Goal: Task Accomplishment & Management: Manage account settings

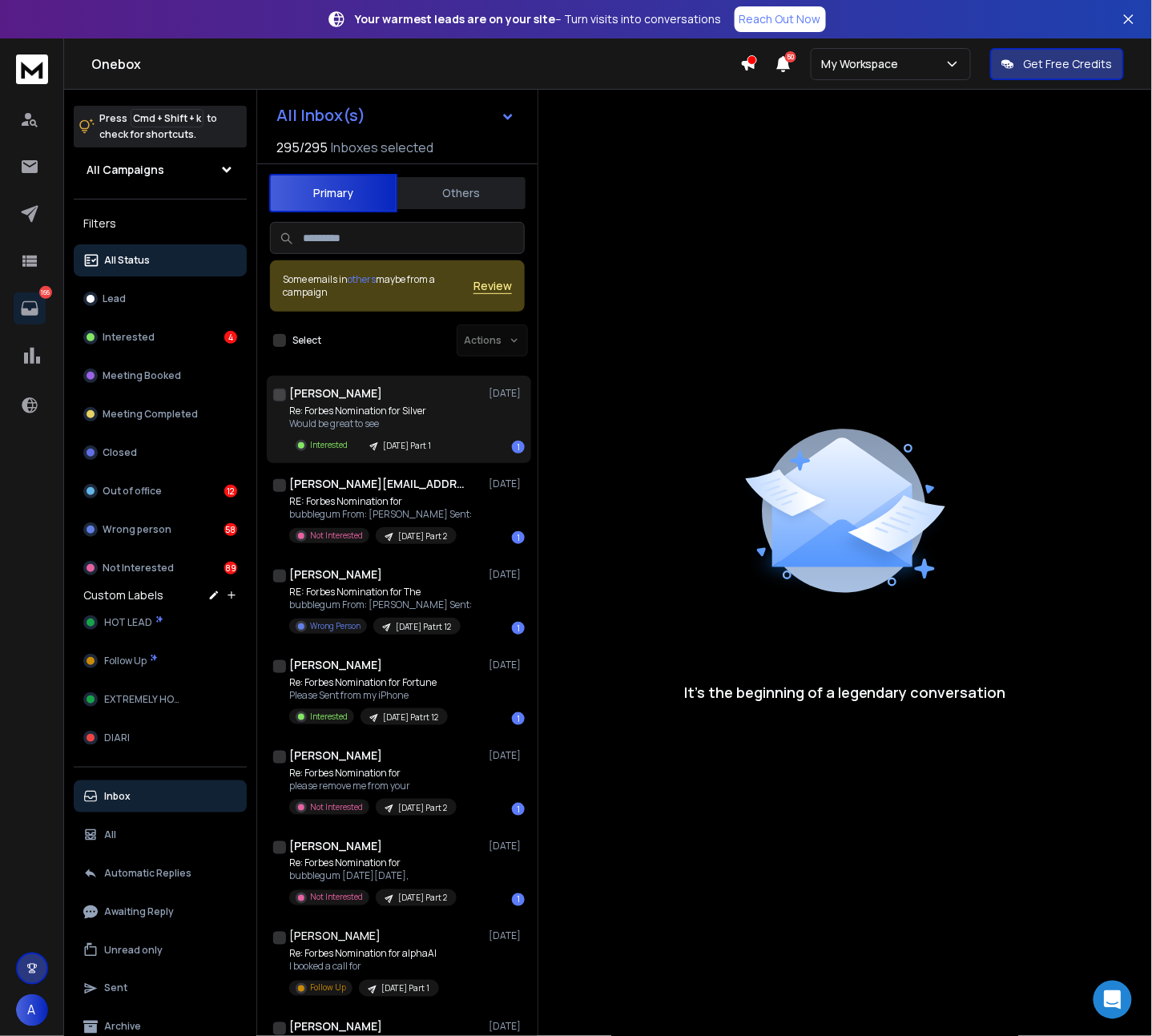
click at [479, 423] on div "Re: Forbes Nomination for Silver Would be great to see Interested [DATE] Part 1…" at bounding box center [407, 429] width 235 height 48
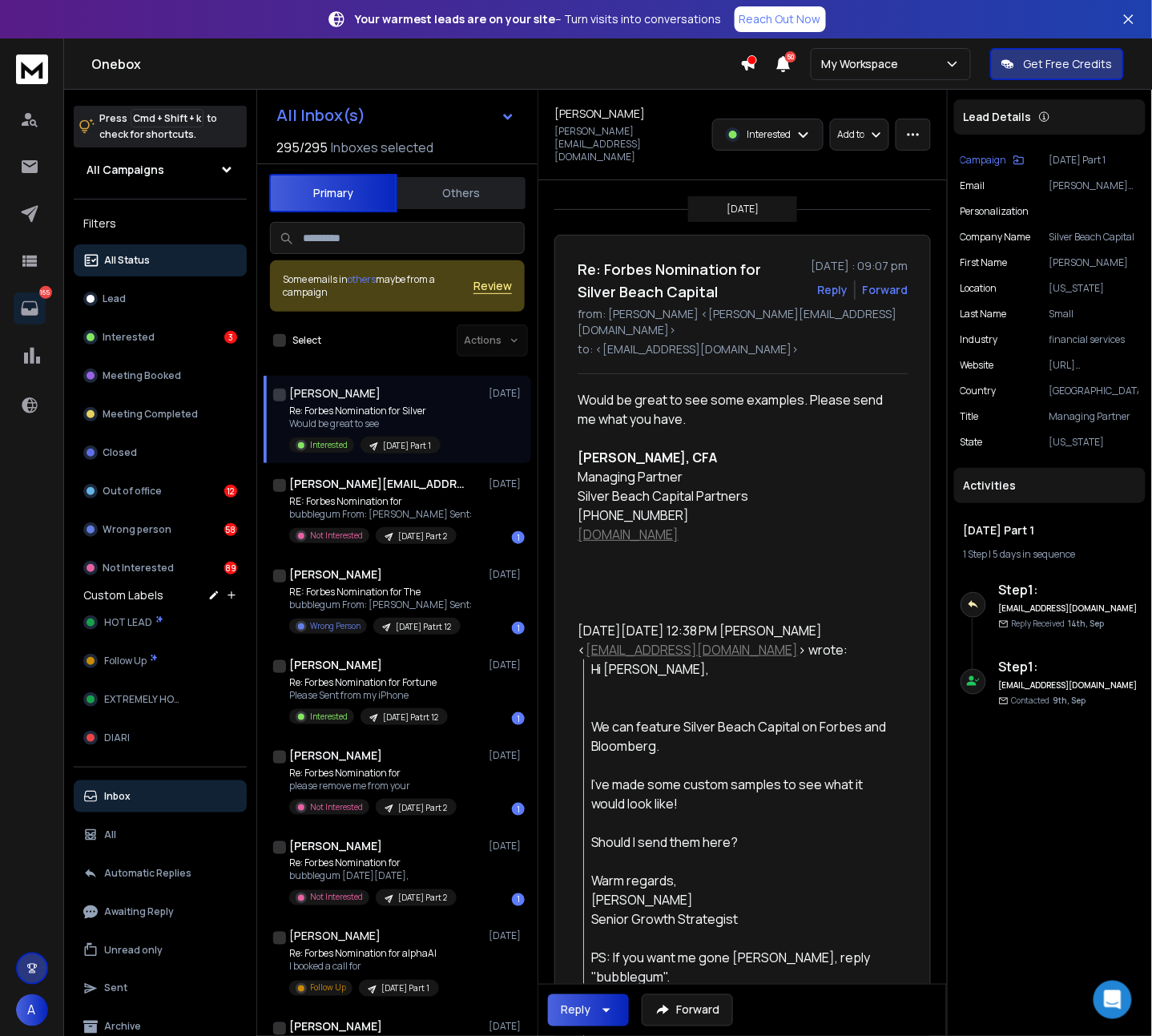
click at [479, 192] on button "Others" at bounding box center [461, 193] width 128 height 35
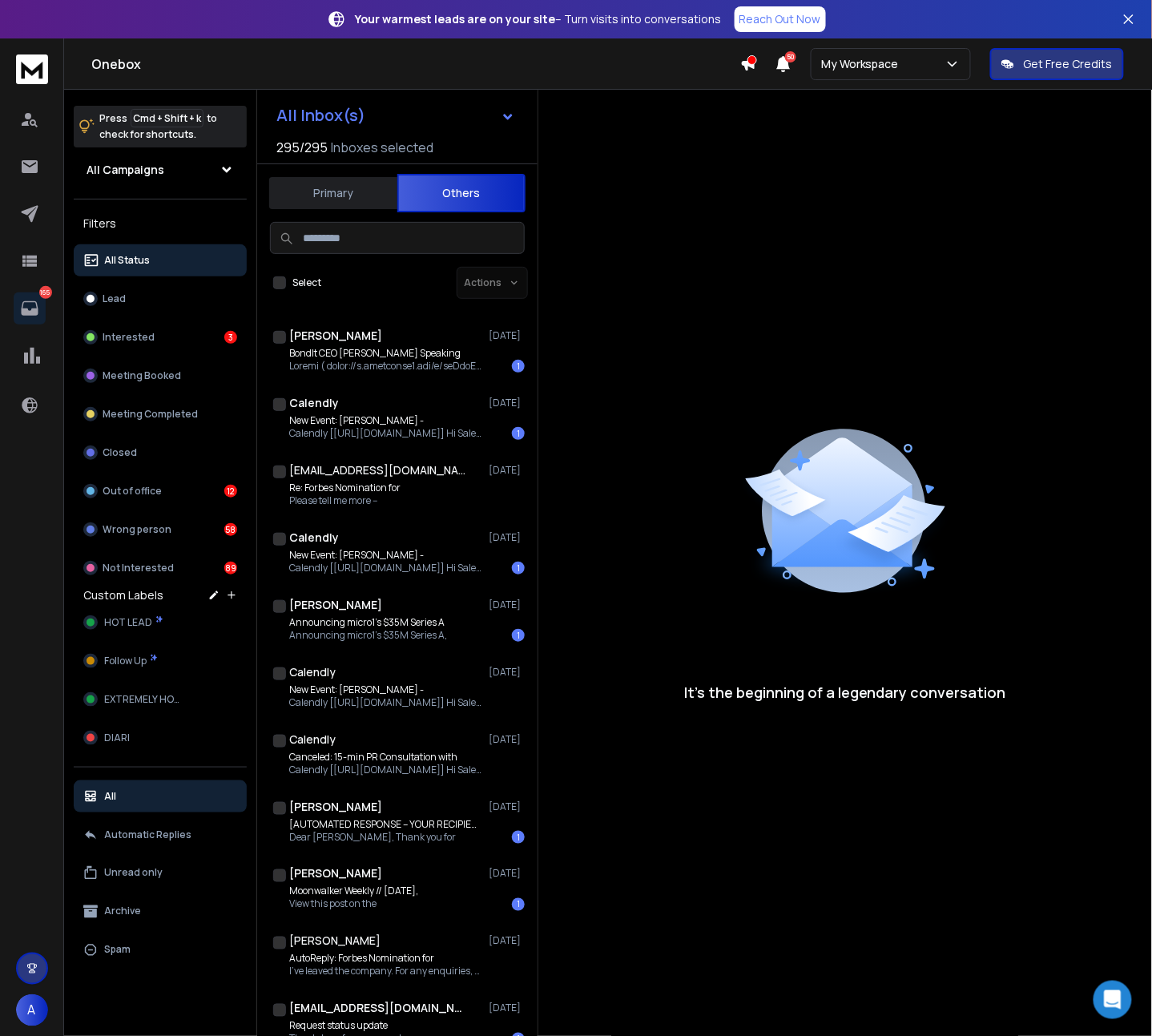
click at [320, 196] on button "Primary" at bounding box center [333, 193] width 128 height 35
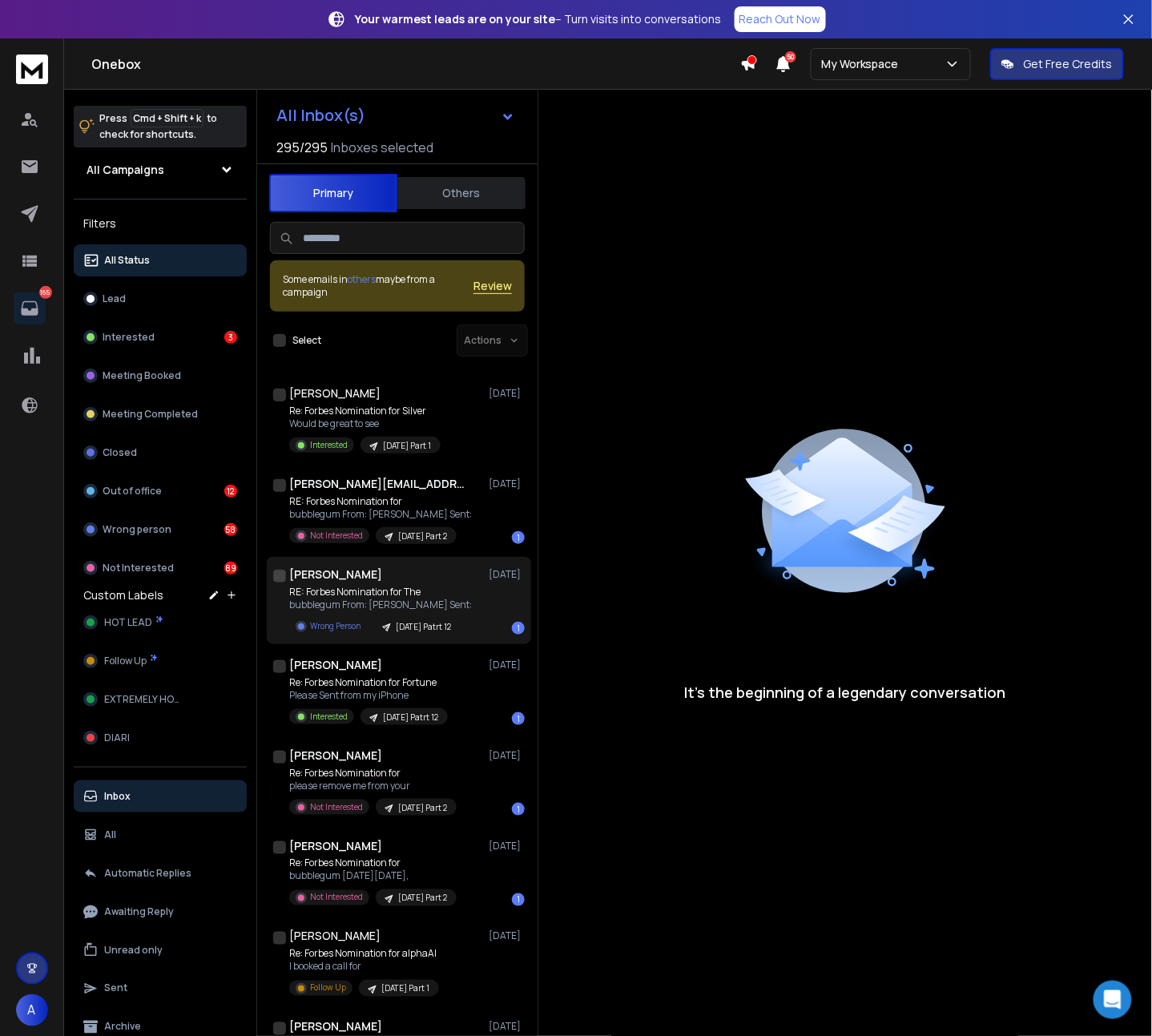
scroll to position [29, 0]
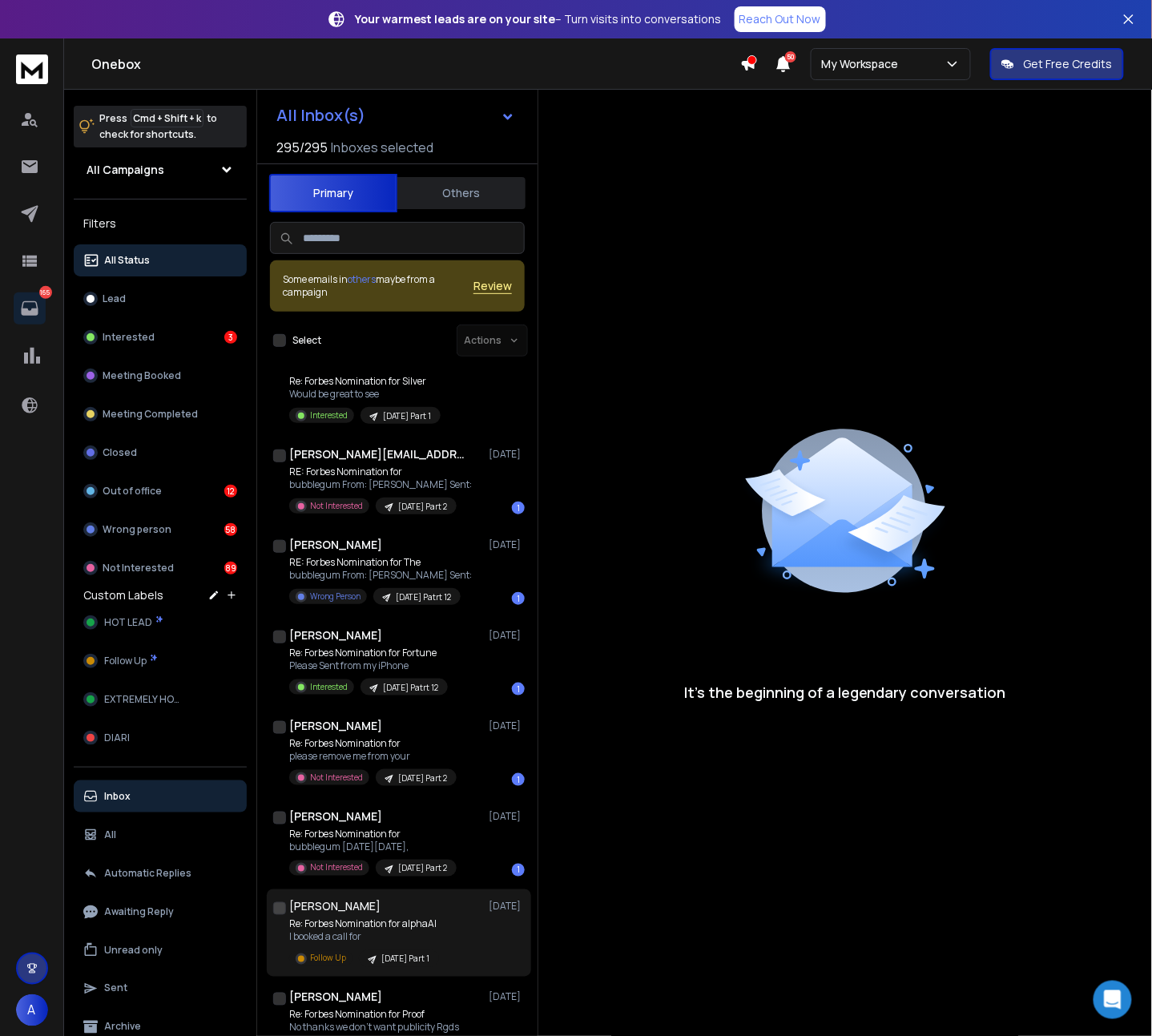
click at [467, 934] on div "Re: Forbes Nomination for alphaAI I booked a call for Follow Up [DATE] Part 1" at bounding box center [407, 943] width 235 height 48
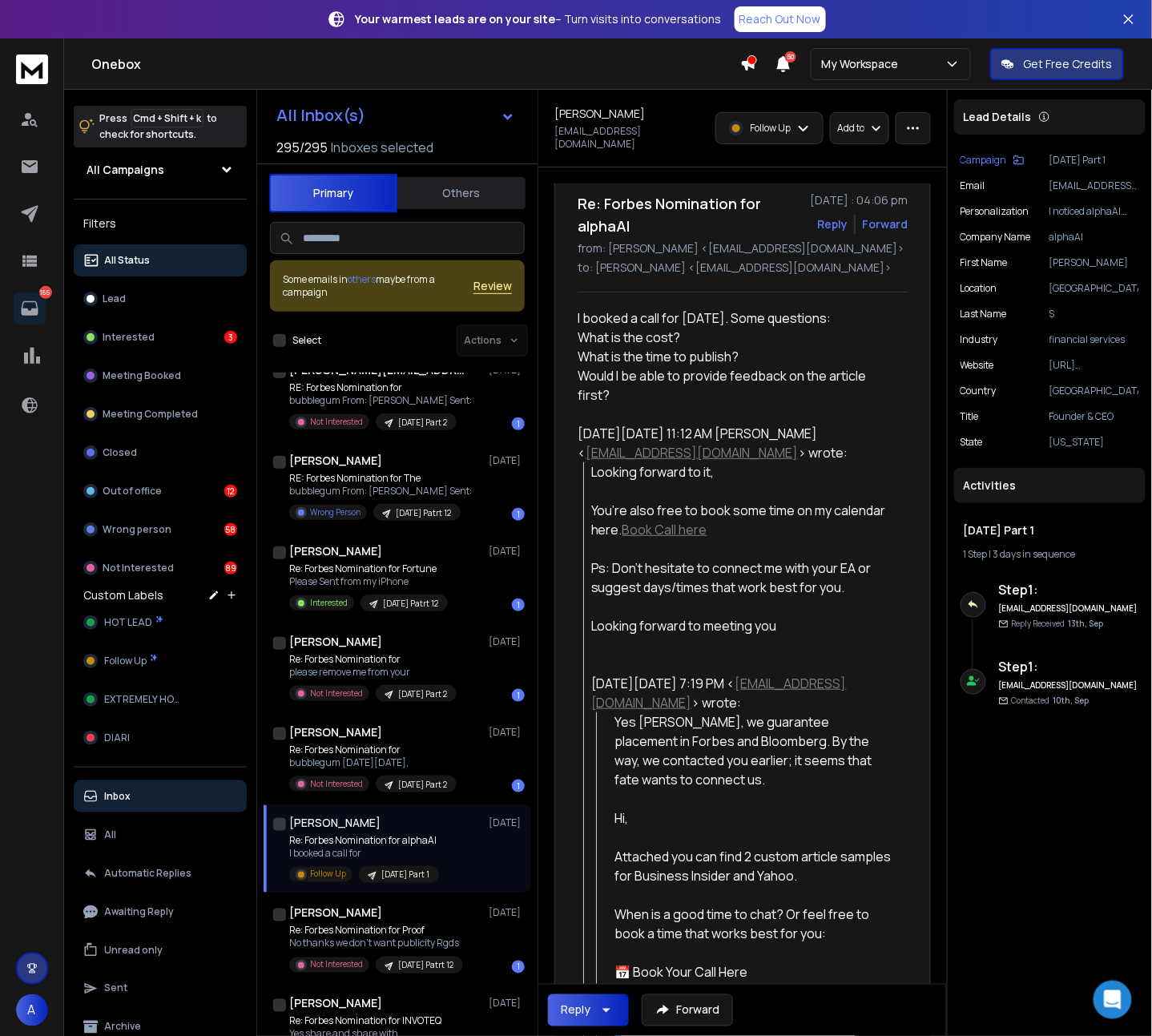
scroll to position [0, 0]
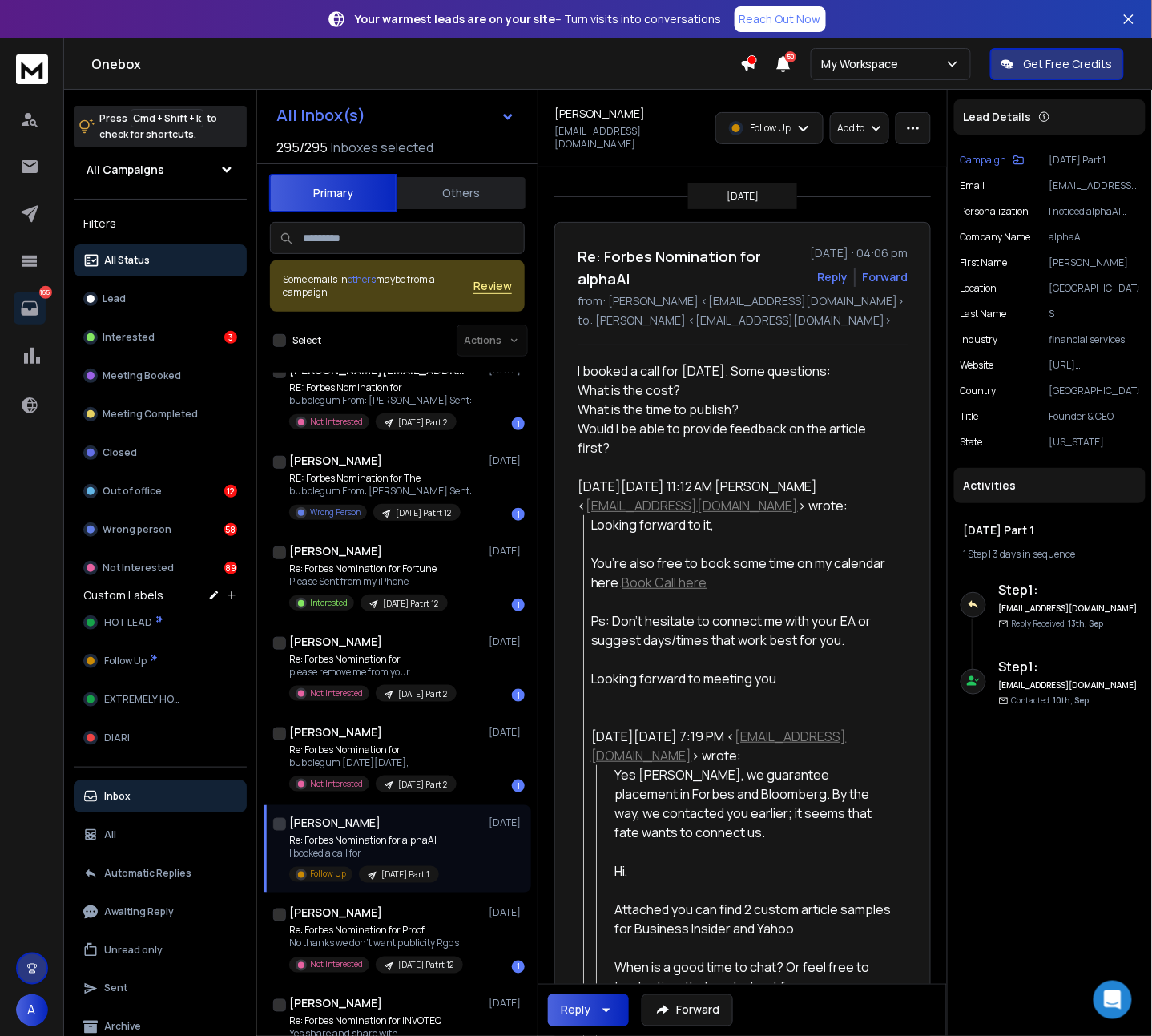
click at [472, 218] on div at bounding box center [397, 235] width 267 height 38
click at [462, 192] on button "Others" at bounding box center [461, 193] width 128 height 35
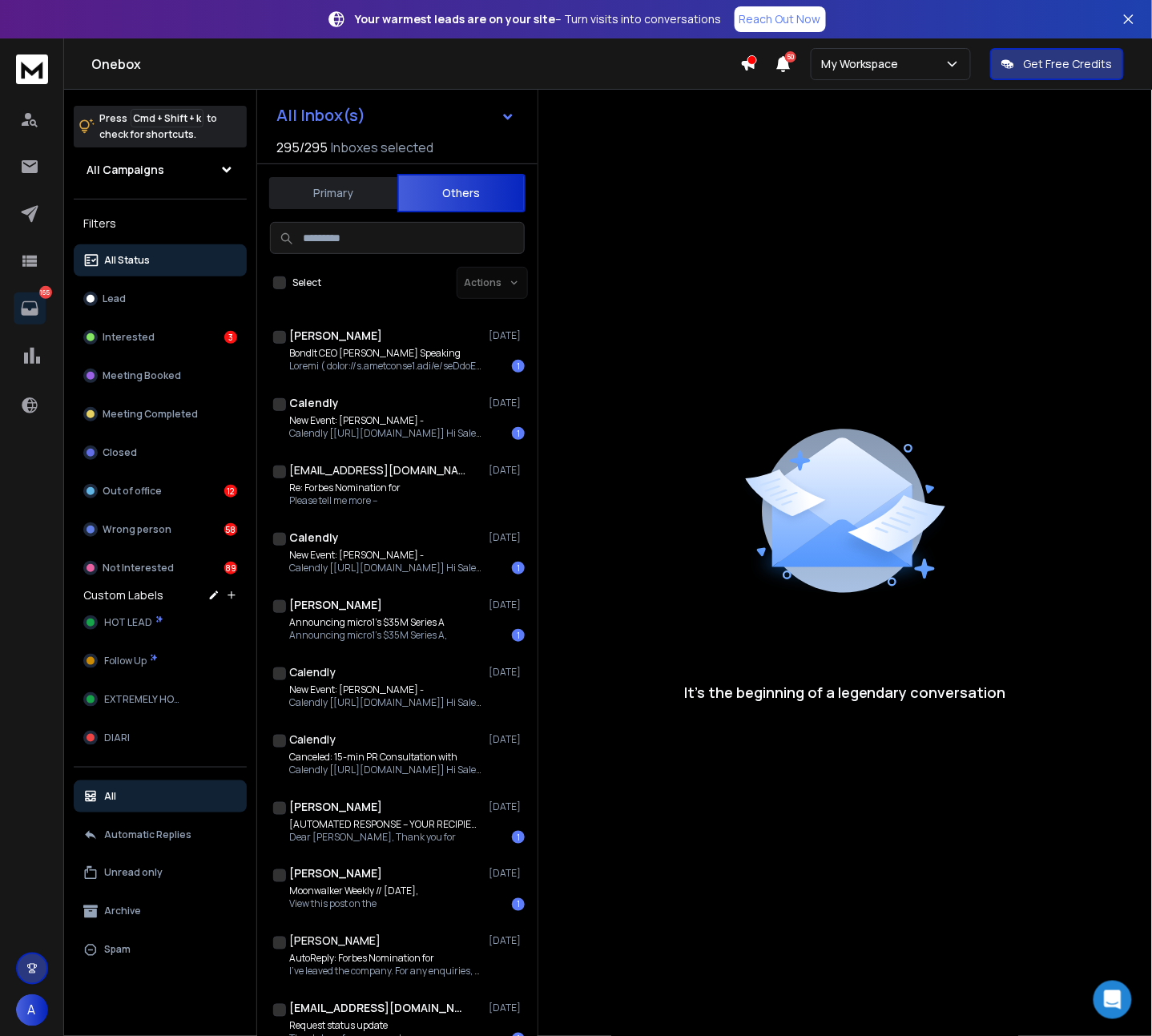
click at [392, 203] on button "Primary" at bounding box center [333, 193] width 128 height 35
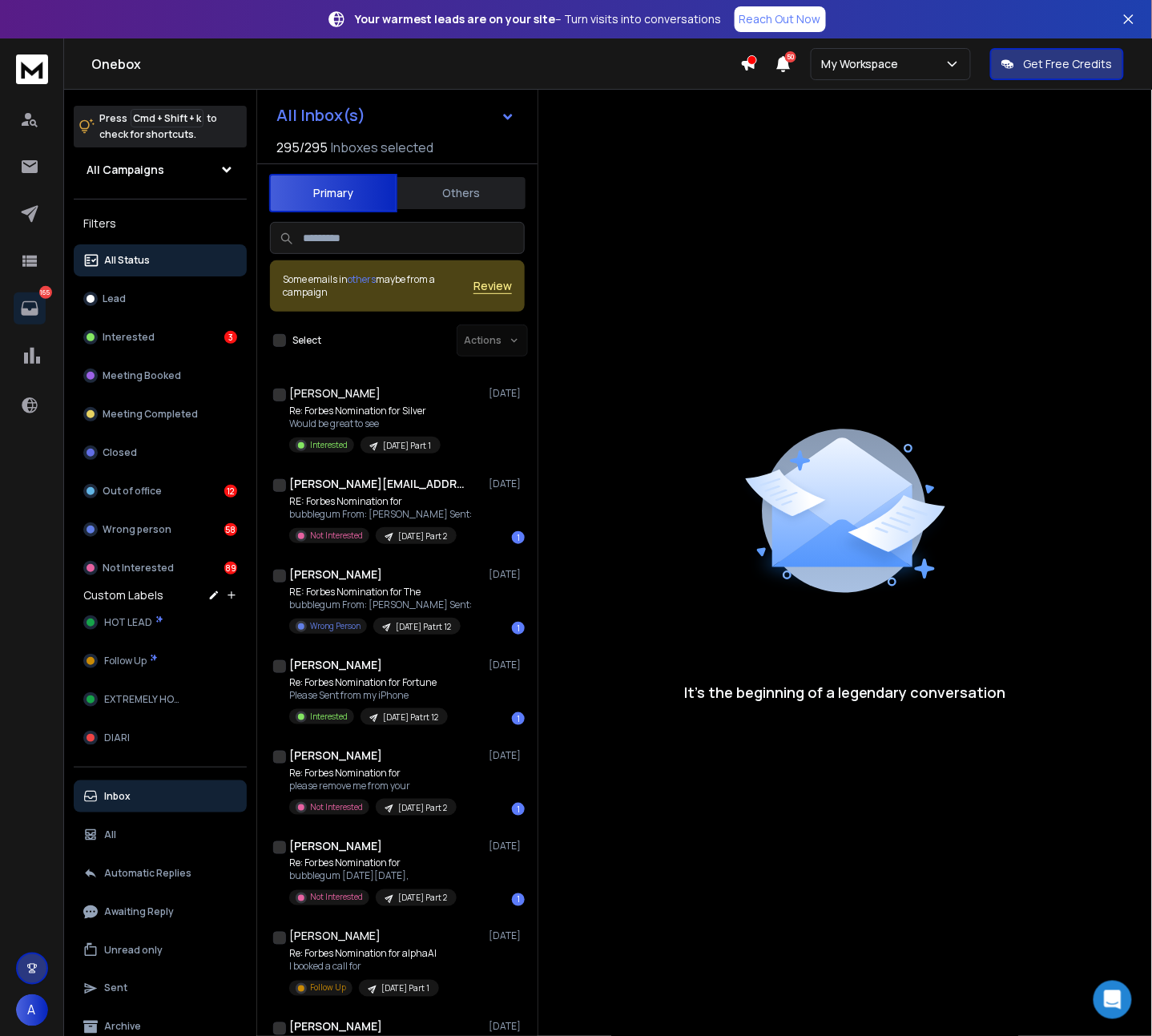
click at [461, 194] on button "Others" at bounding box center [461, 193] width 128 height 35
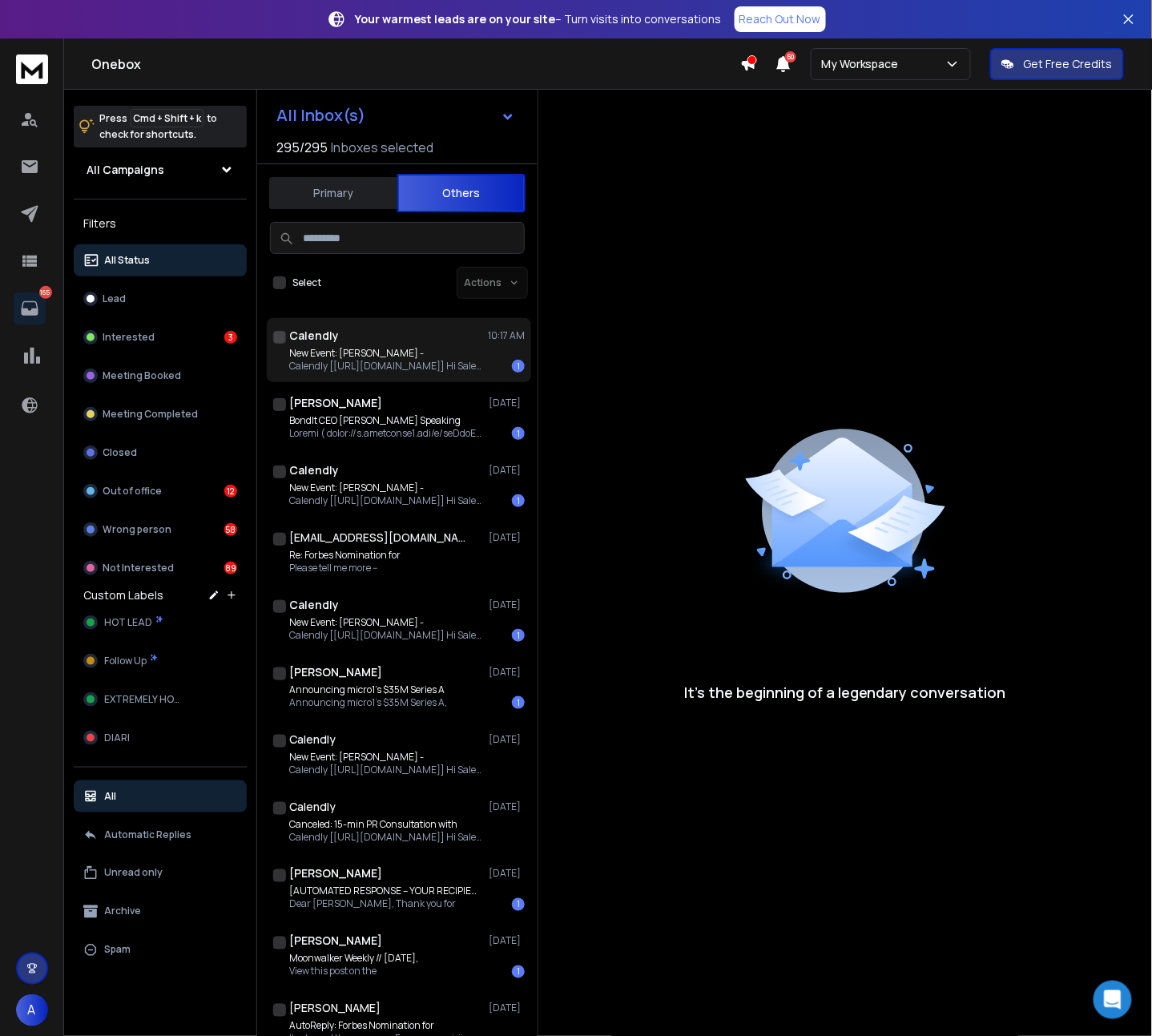
click at [449, 354] on p "New Event: [PERSON_NAME] -" at bounding box center [385, 353] width 192 height 13
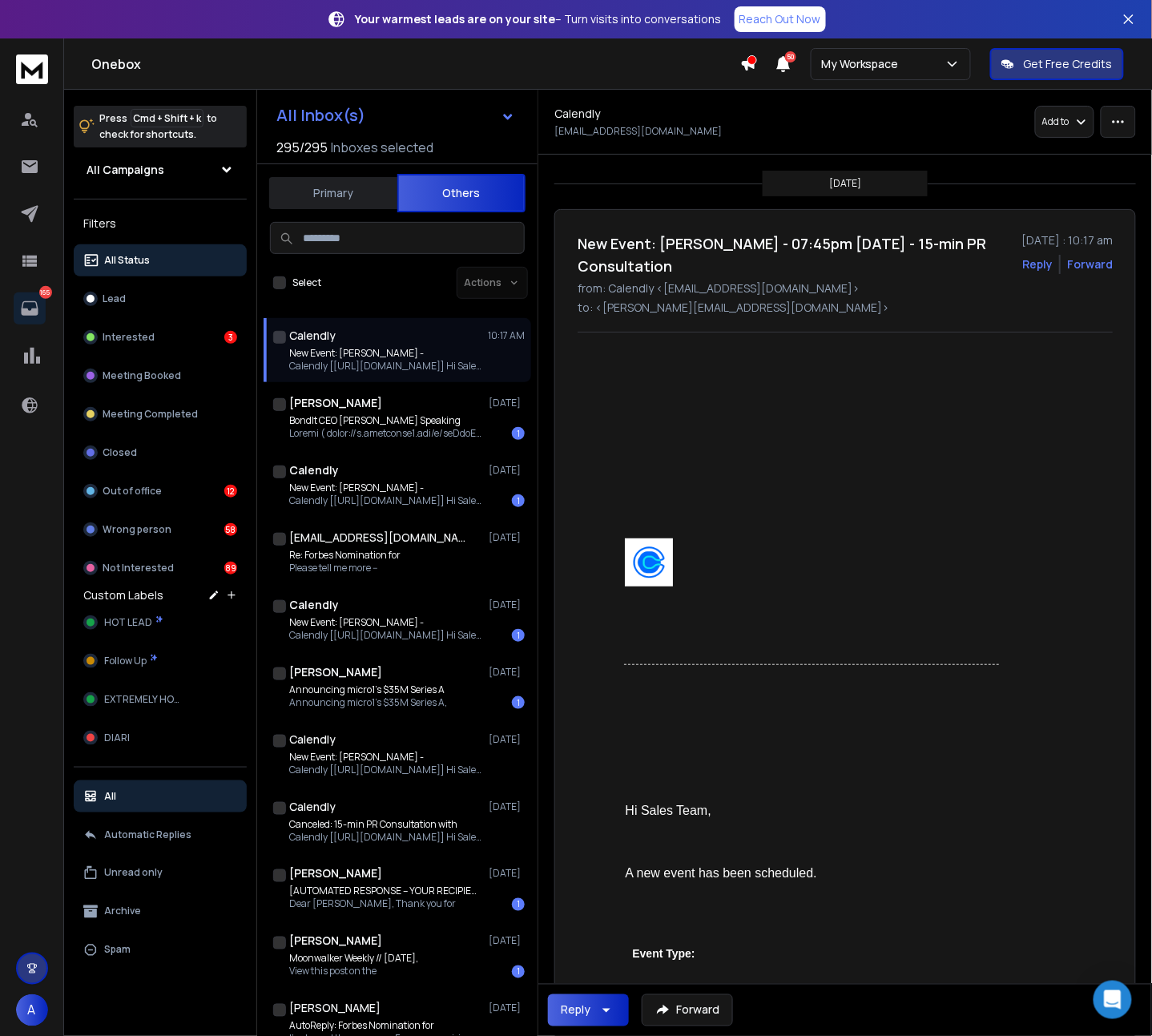
click at [341, 188] on button "Primary" at bounding box center [333, 193] width 128 height 35
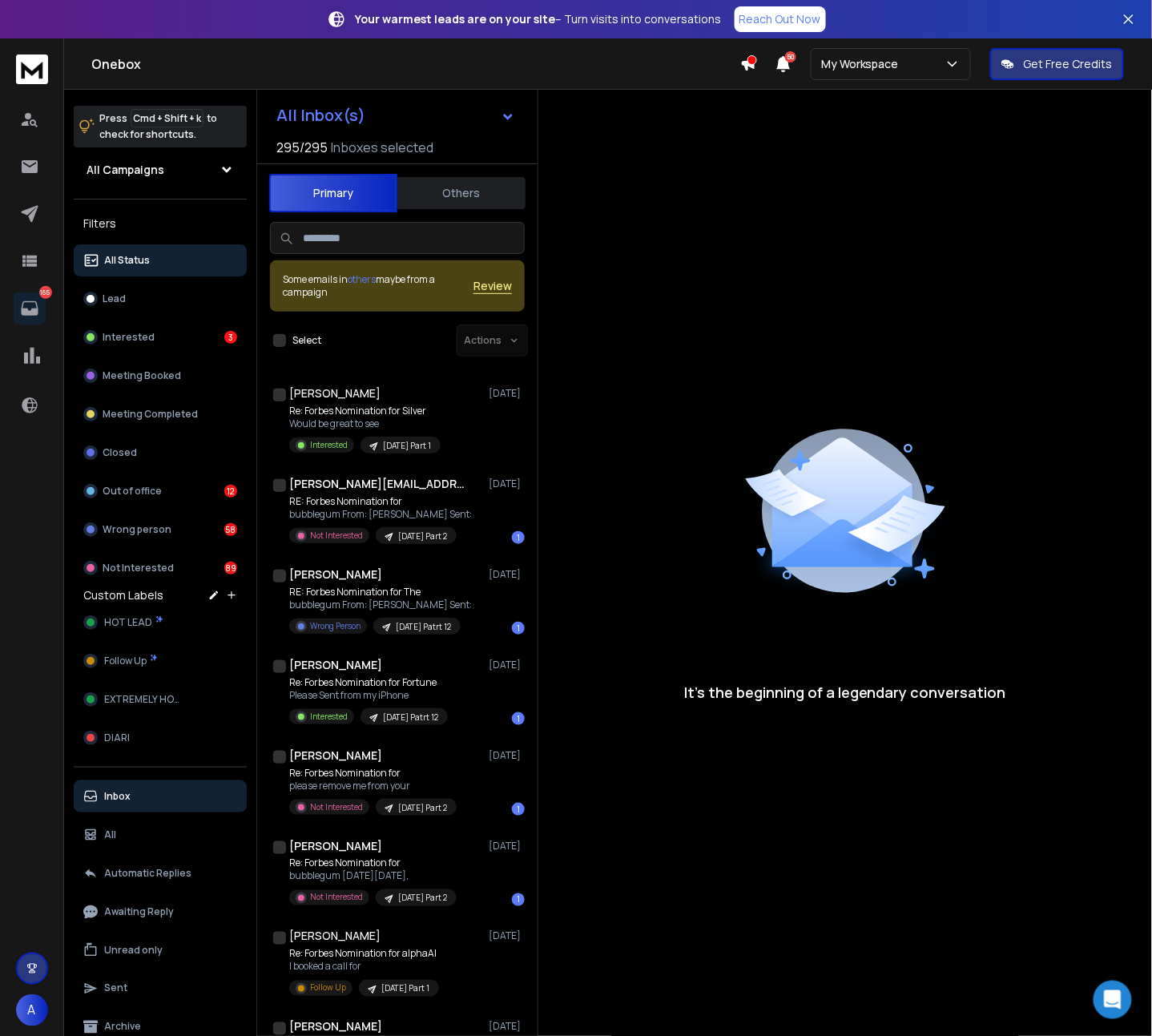
click at [452, 196] on button "Others" at bounding box center [461, 193] width 128 height 35
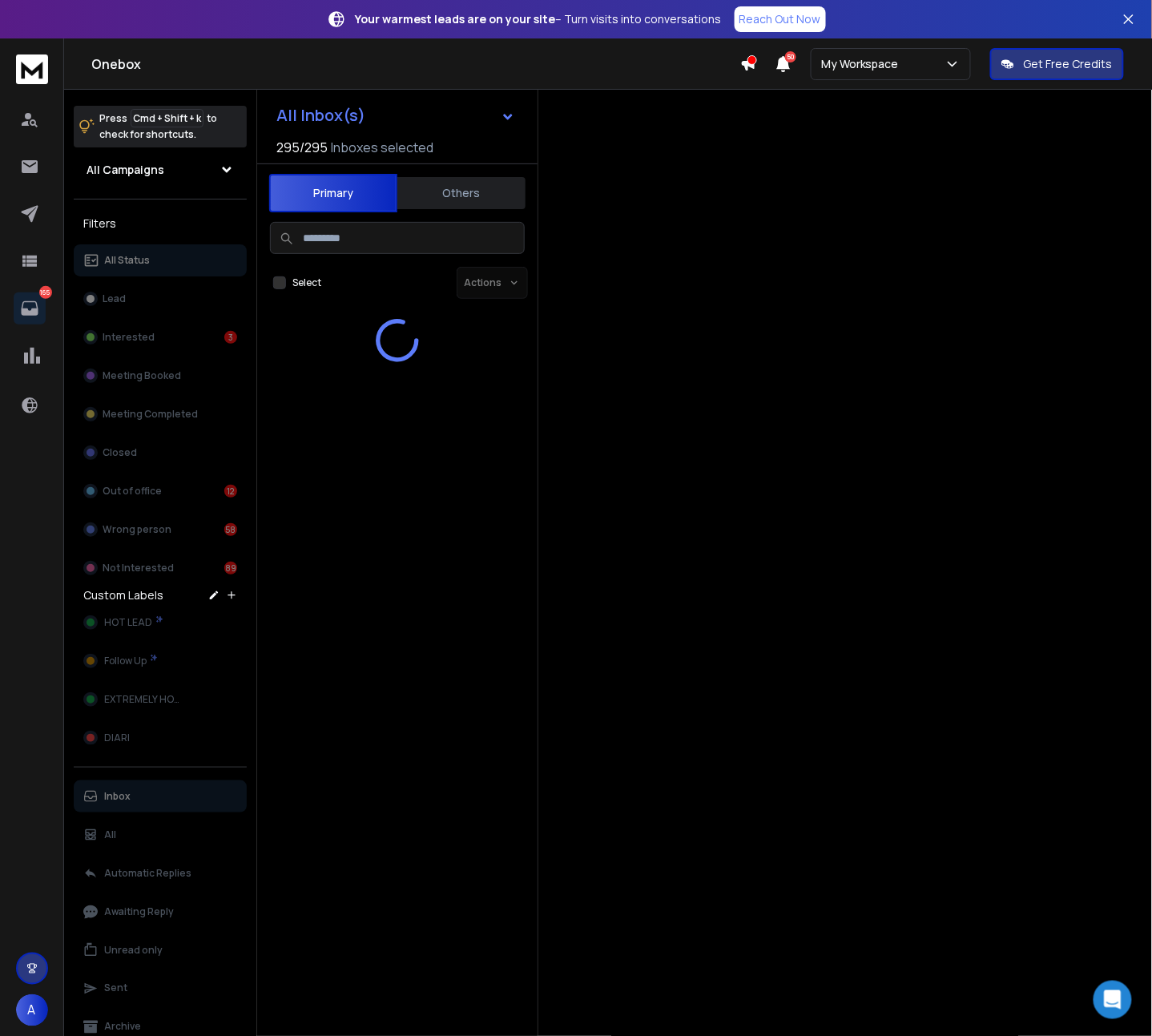
click at [360, 203] on button "Primary" at bounding box center [333, 193] width 128 height 38
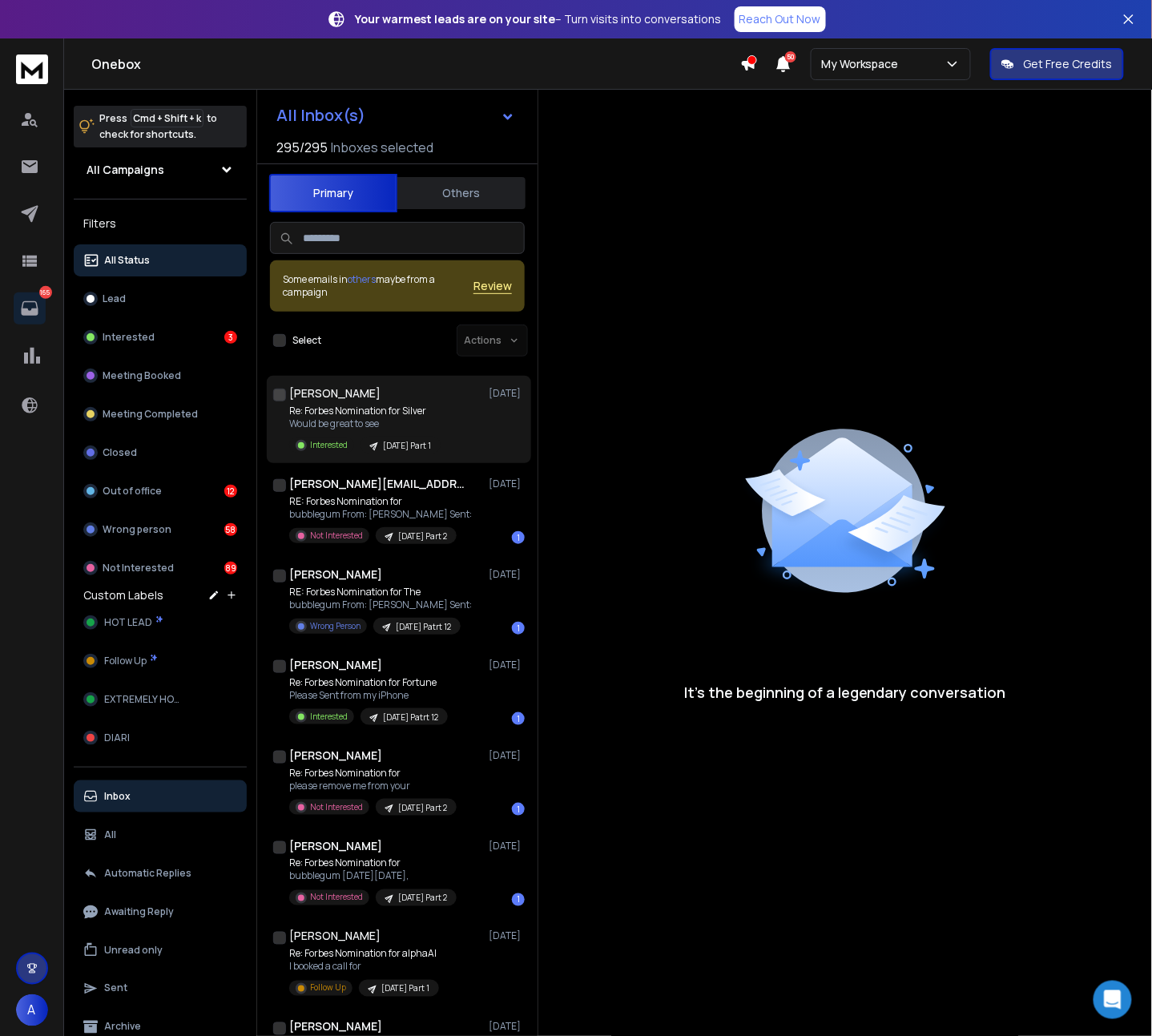
click at [429, 378] on div "[PERSON_NAME] [DATE] Re: Forbes Nomination for Silver Would be great to see Int…" at bounding box center [399, 419] width 265 height 87
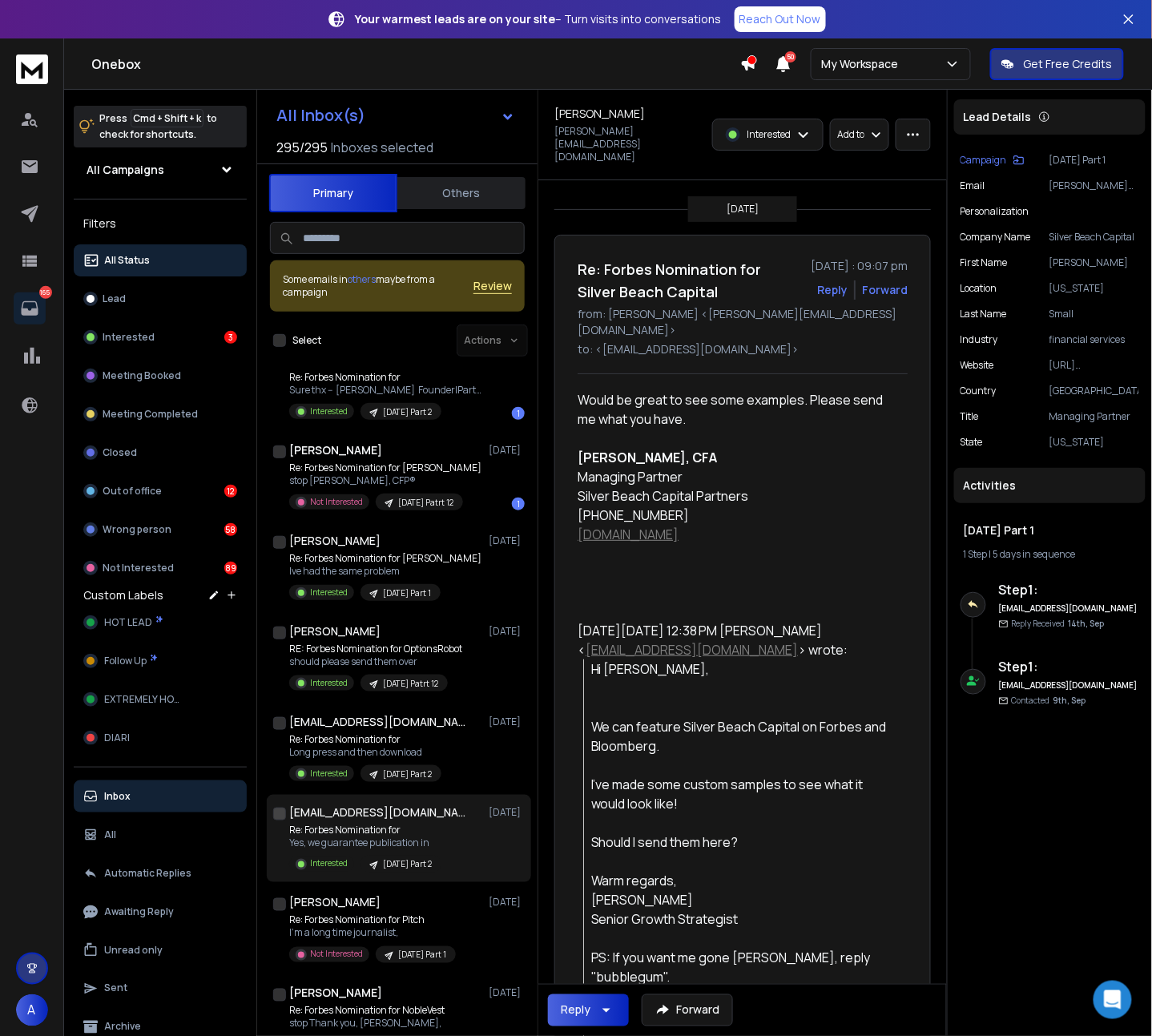
click at [441, 835] on div "[EMAIL_ADDRESS][DOMAIN_NAME] [DATE] Re: Forbes Nomination for Yes, we guarantee…" at bounding box center [399, 839] width 265 height 87
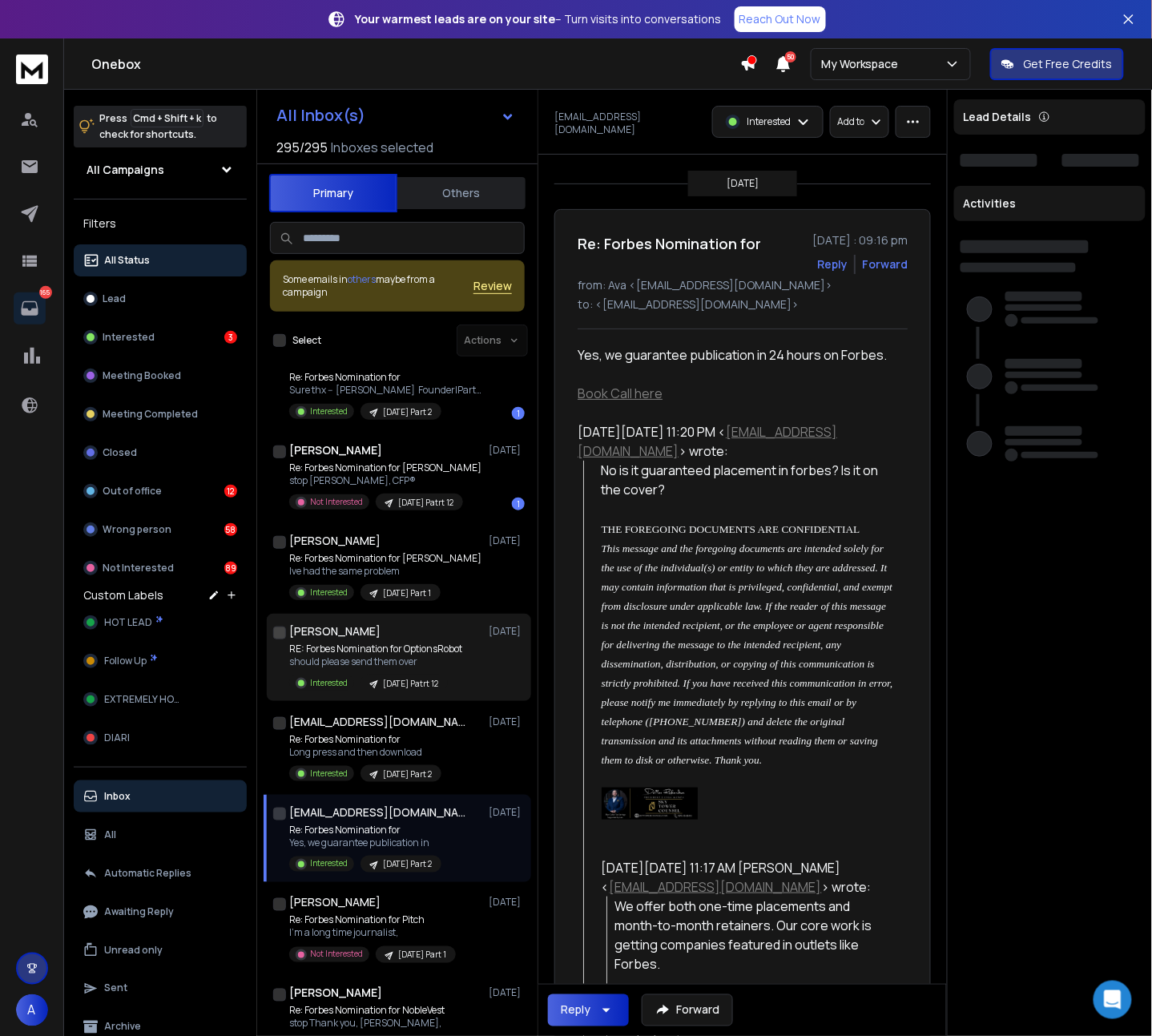
scroll to position [1943, 0]
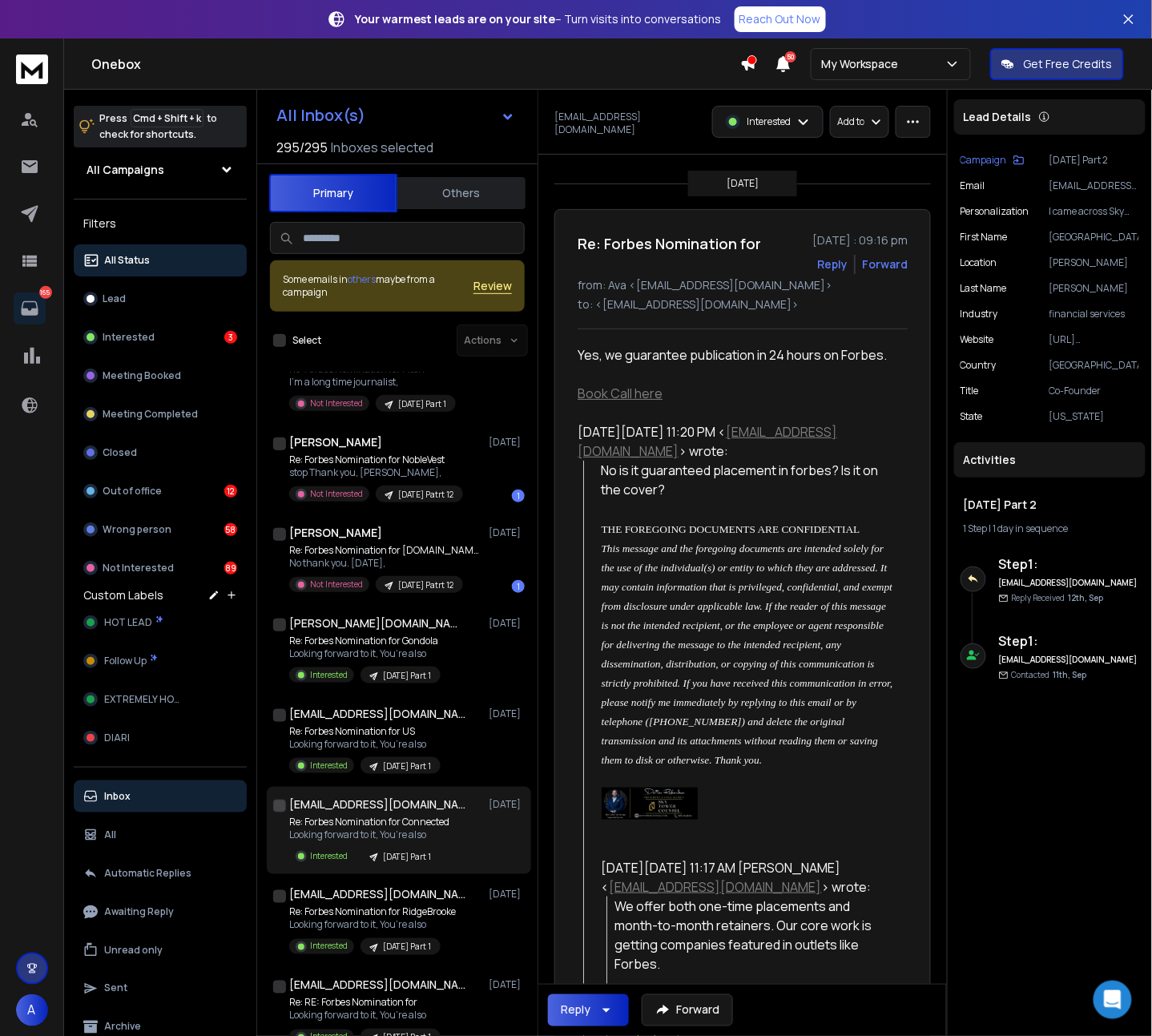
click at [429, 813] on div "[EMAIL_ADDRESS][DOMAIN_NAME] [DATE]" at bounding box center [407, 804] width 235 height 16
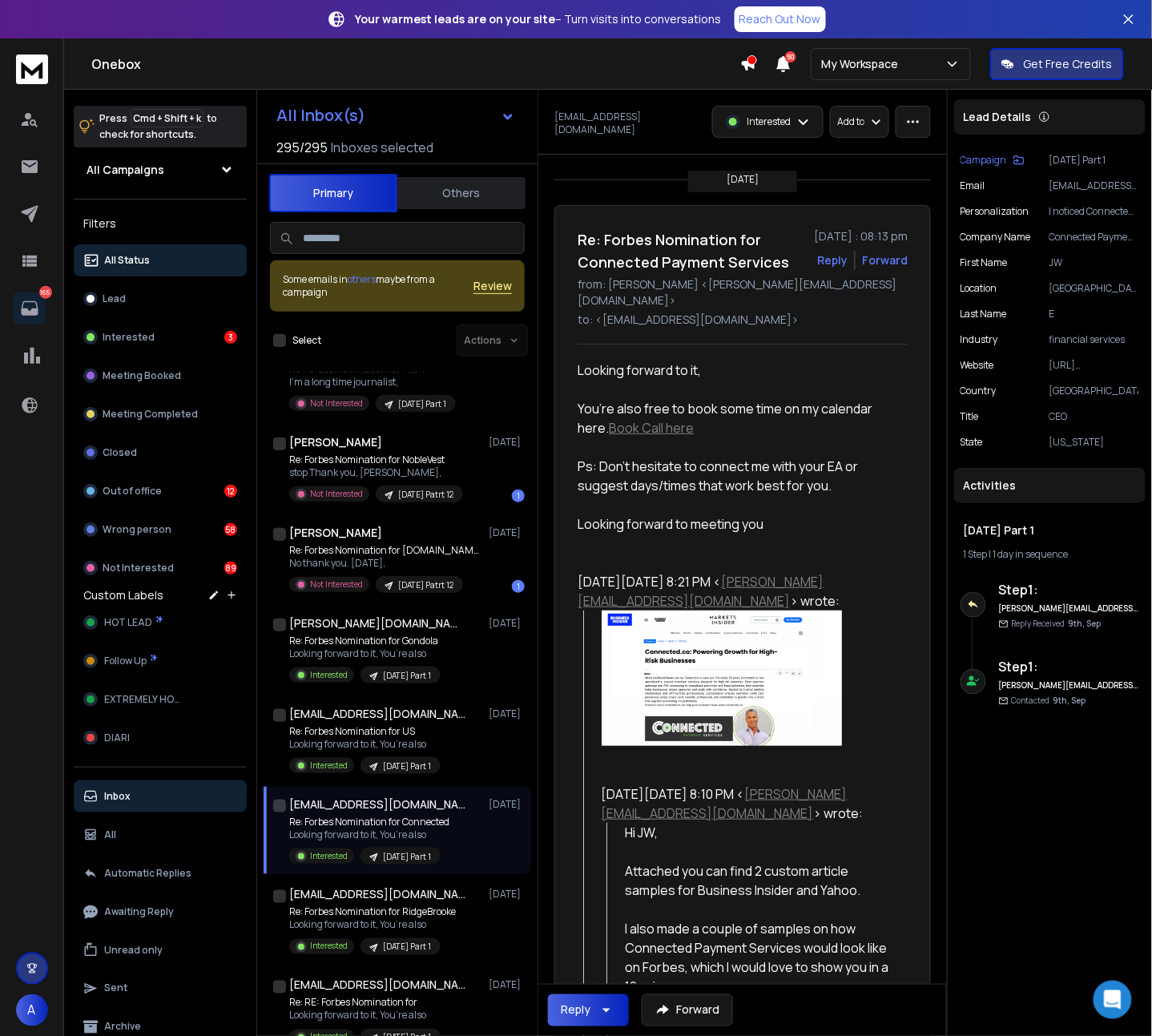
scroll to position [8, 0]
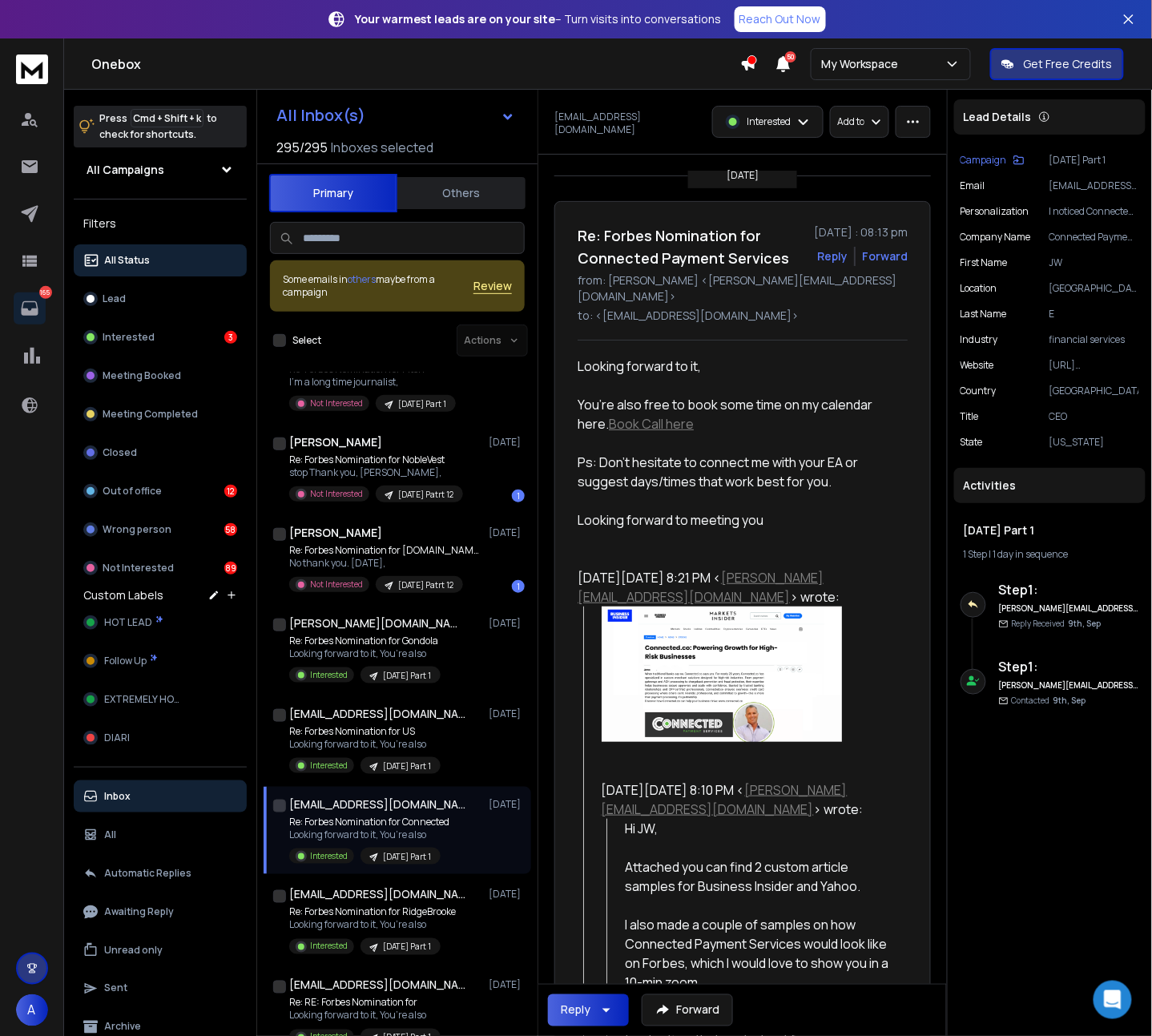
click at [832, 466] on div "Ps: Don’t hesitate to connect me with your EA or suggest days/times that work b…" at bounding box center [737, 472] width 318 height 38
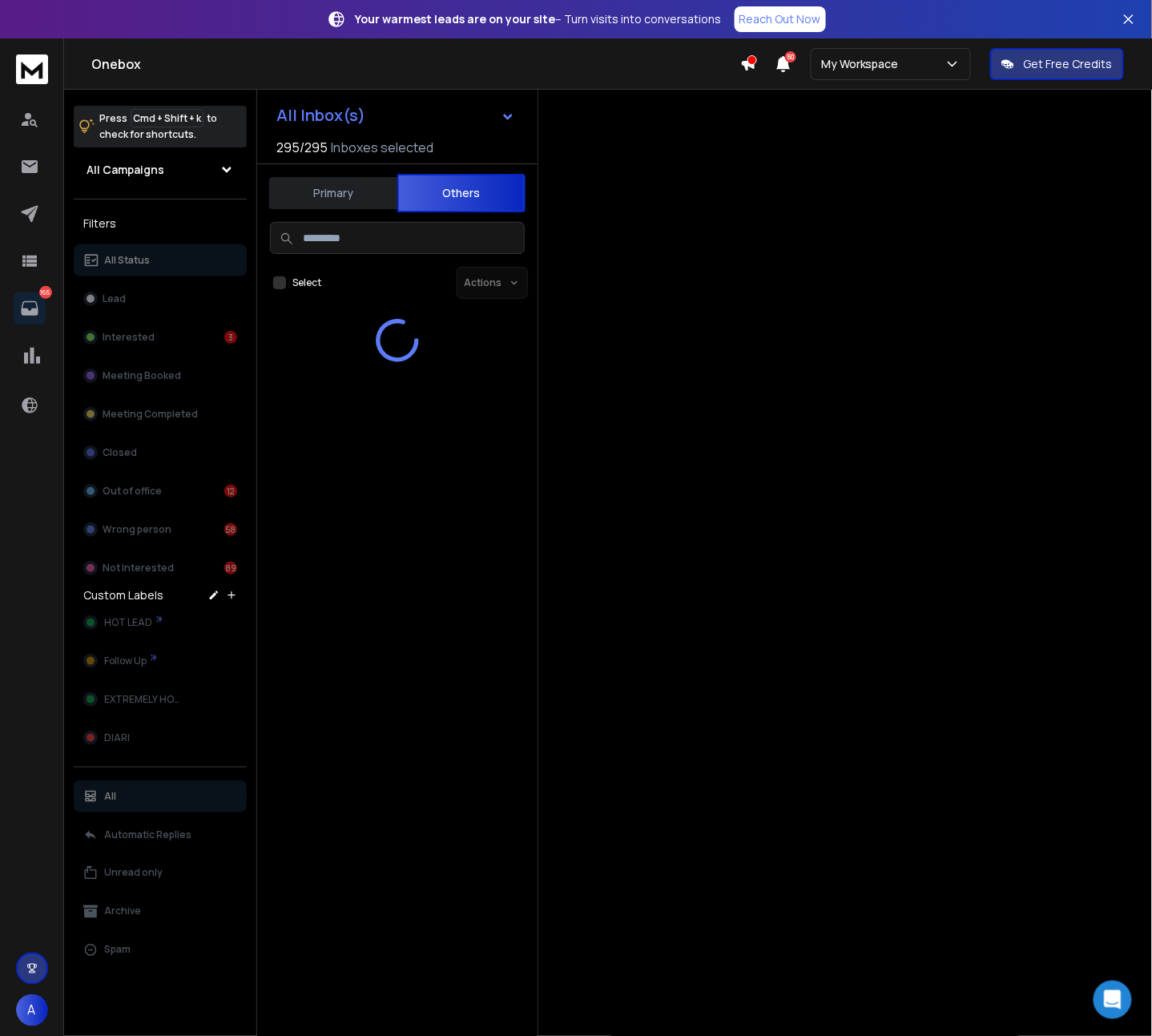
click at [455, 190] on button "Others" at bounding box center [461, 193] width 128 height 38
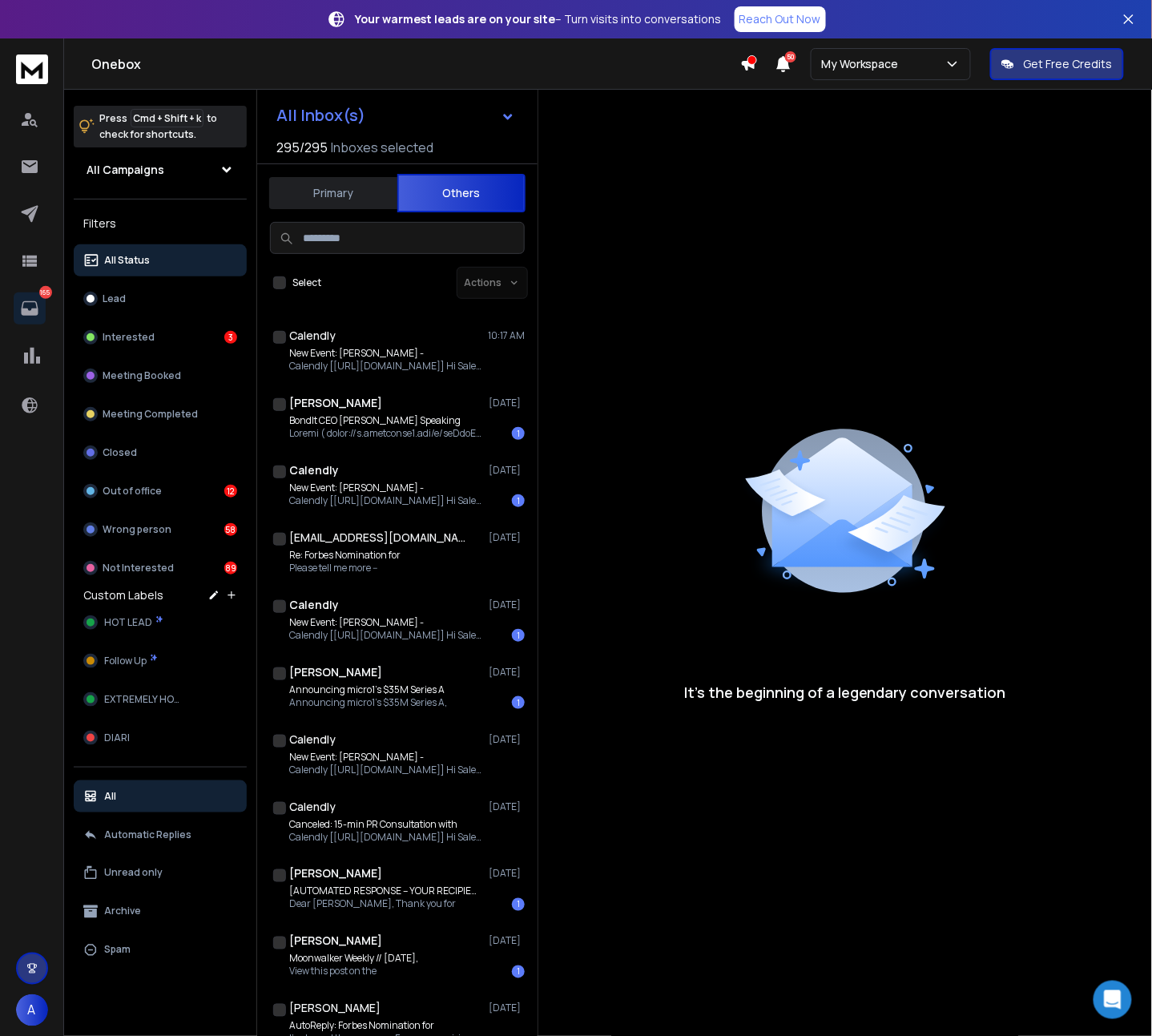
click at [353, 190] on button "Primary" at bounding box center [333, 193] width 128 height 35
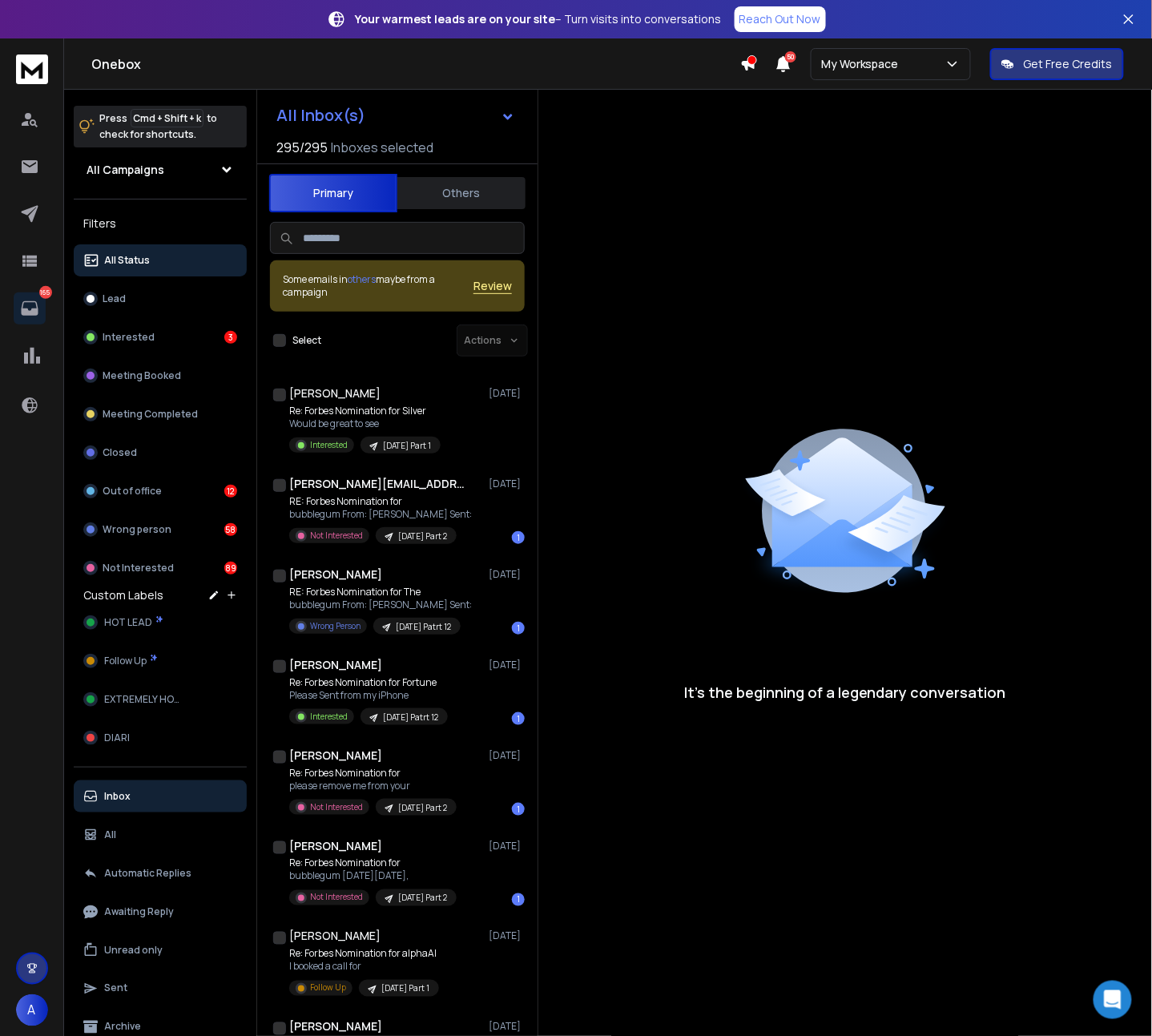
click at [1109, 0] on div "Your warmest leads are on your site – Turn visits into conversations Reach Out …" at bounding box center [576, 19] width 1152 height 38
